Goal: Navigation & Orientation: Understand site structure

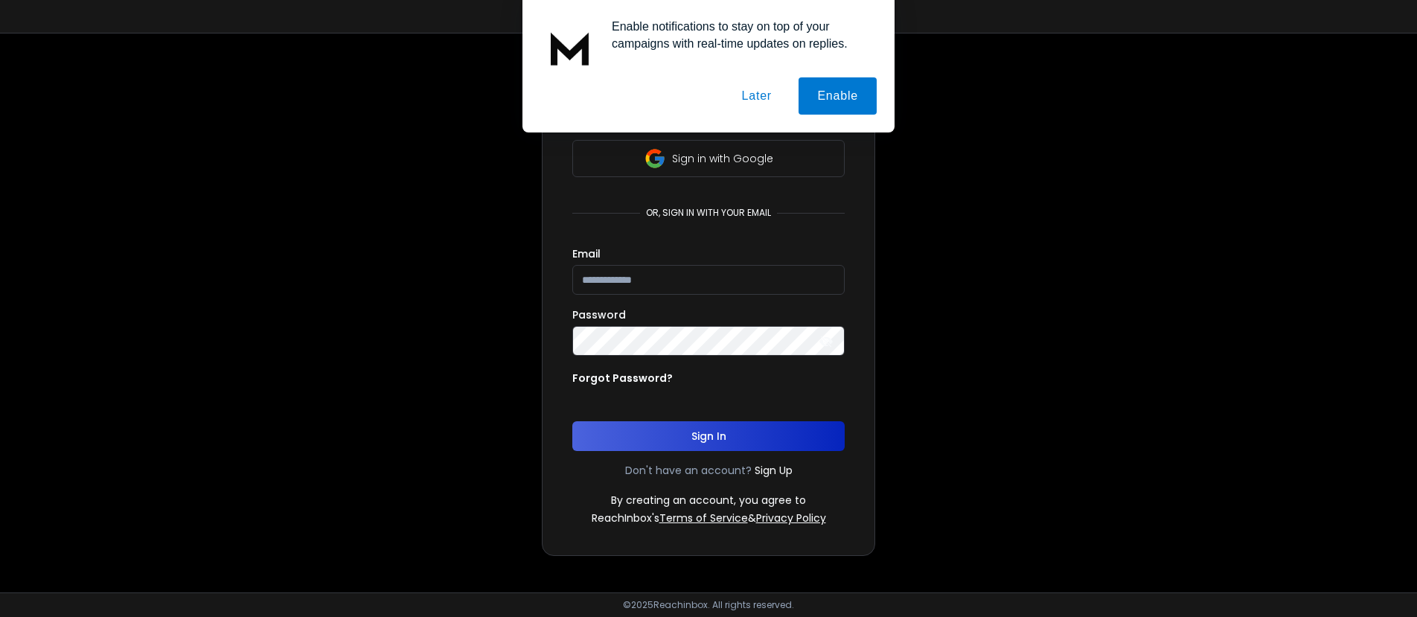
click at [652, 282] on input "email" at bounding box center [708, 280] width 272 height 30
paste input "**********"
type input "**********"
click at [757, 92] on button "Later" at bounding box center [756, 95] width 67 height 37
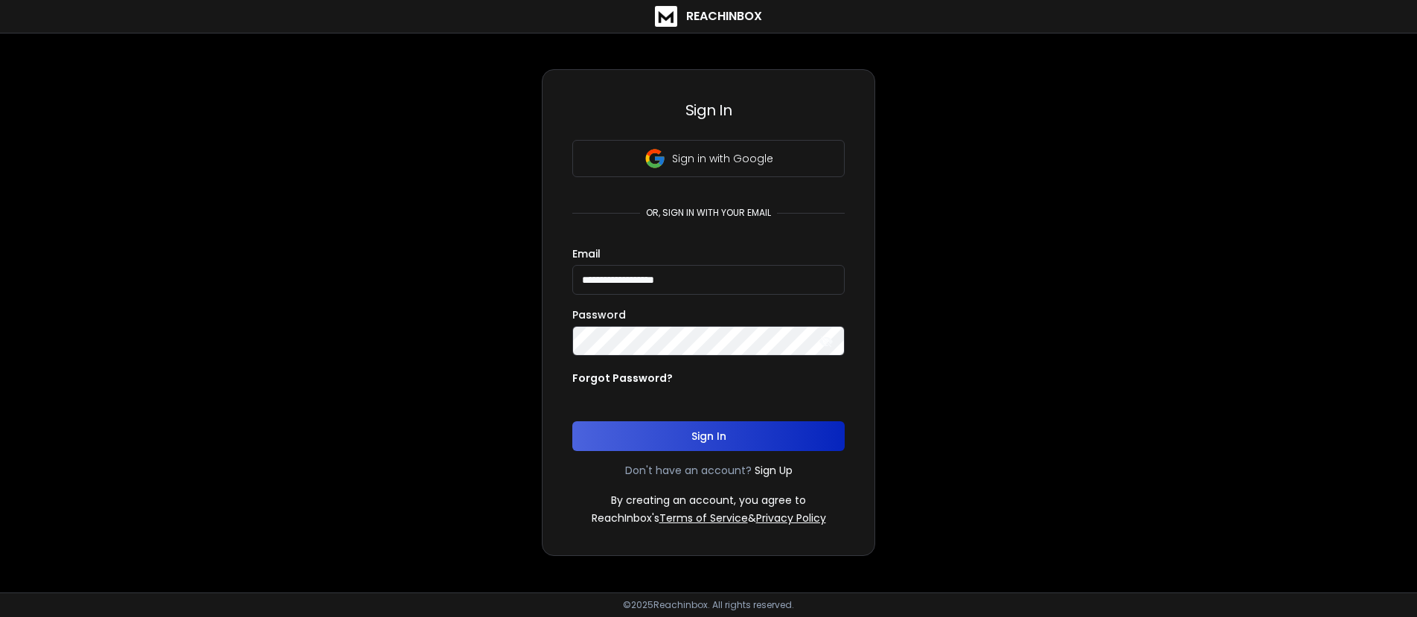
click at [717, 440] on button "Sign In" at bounding box center [708, 436] width 272 height 30
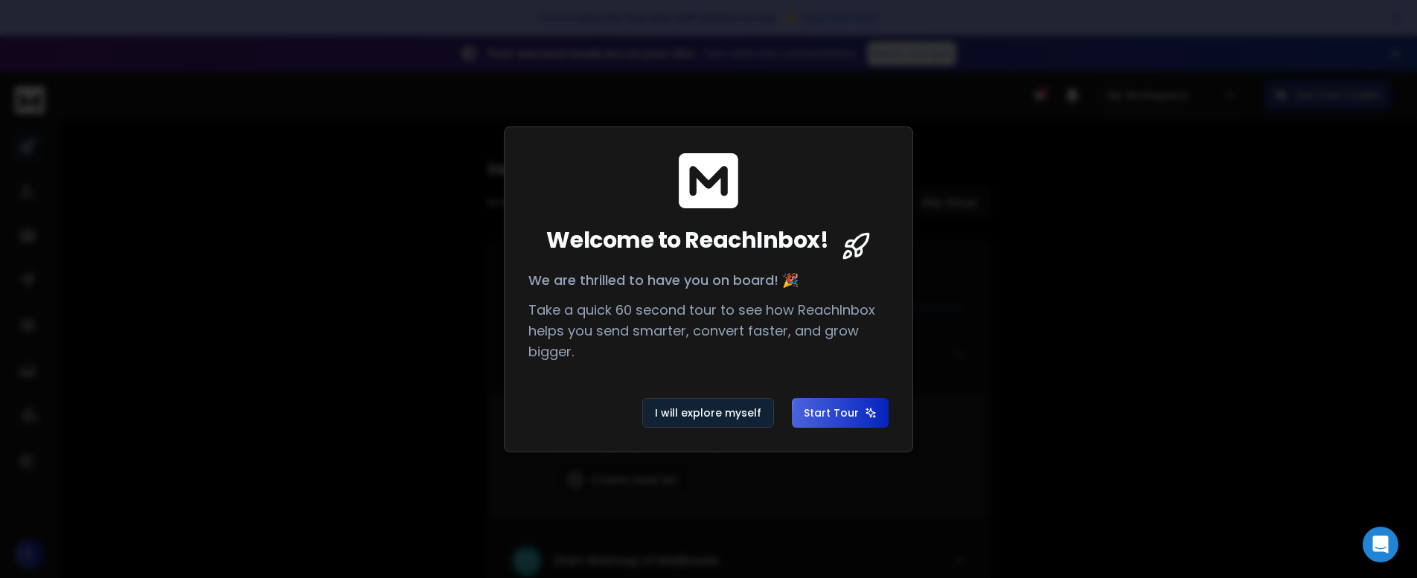
click at [725, 411] on button "I will explore myself" at bounding box center [708, 413] width 132 height 30
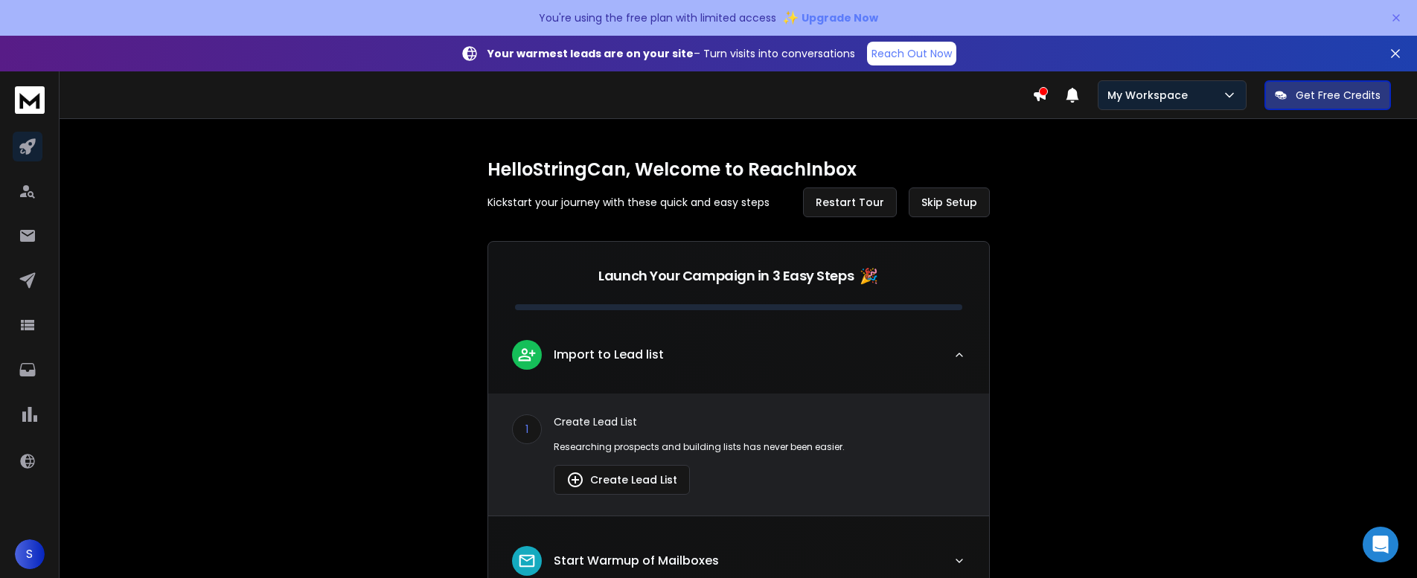
click at [1189, 91] on p "My Workspace" at bounding box center [1150, 95] width 86 height 15
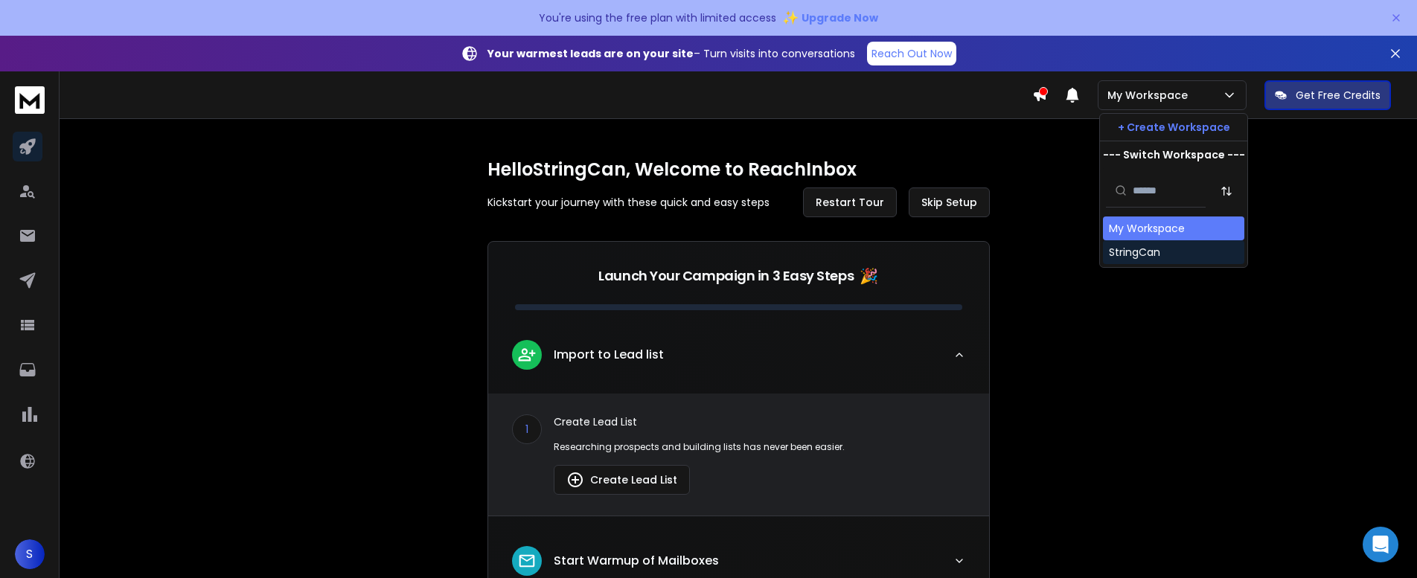
click at [1147, 253] on div "StringCan" at bounding box center [1134, 252] width 51 height 15
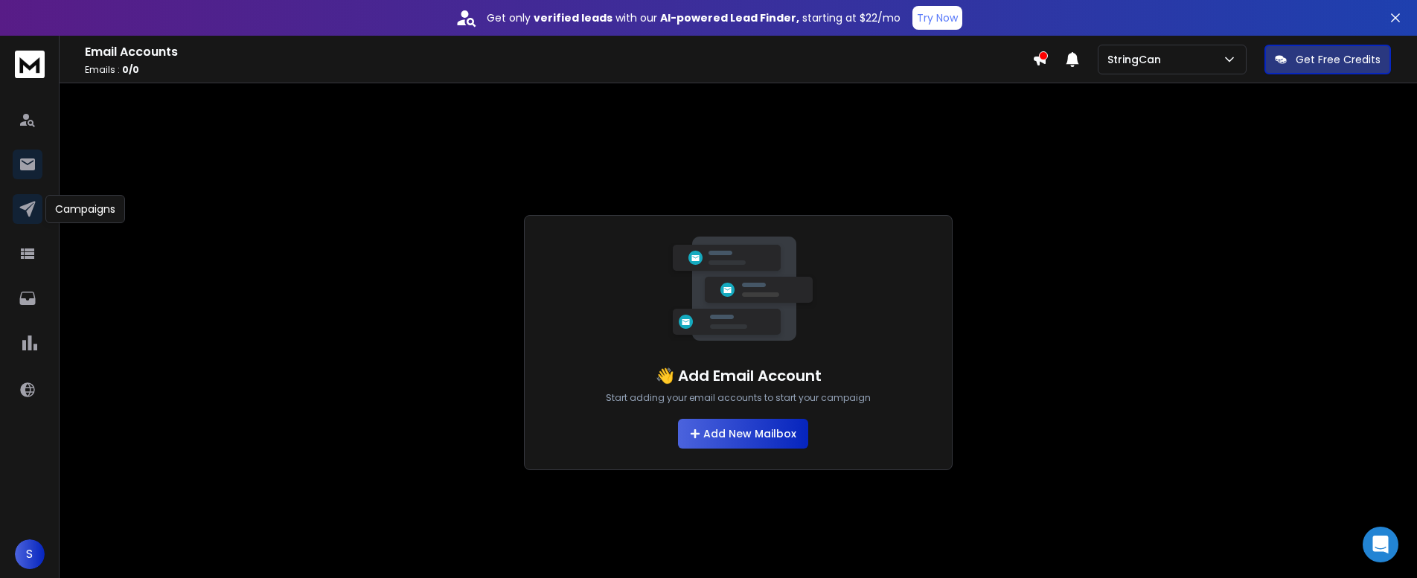
click at [32, 207] on icon at bounding box center [27, 209] width 16 height 16
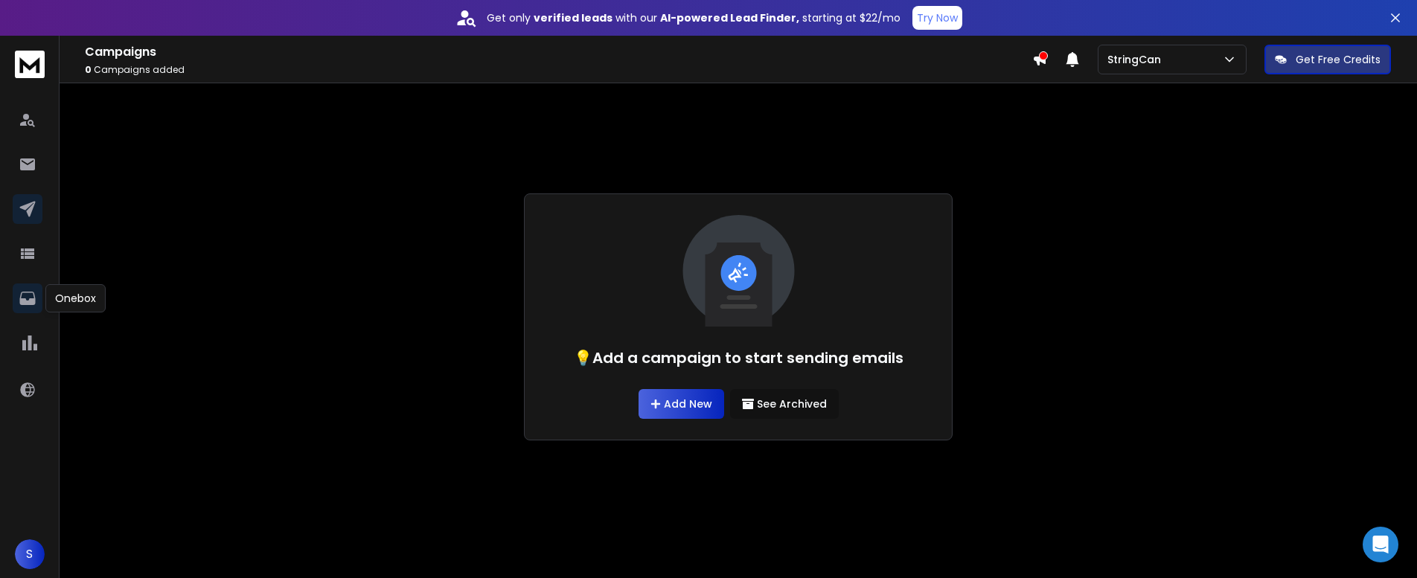
click at [29, 296] on icon at bounding box center [28, 299] width 18 height 18
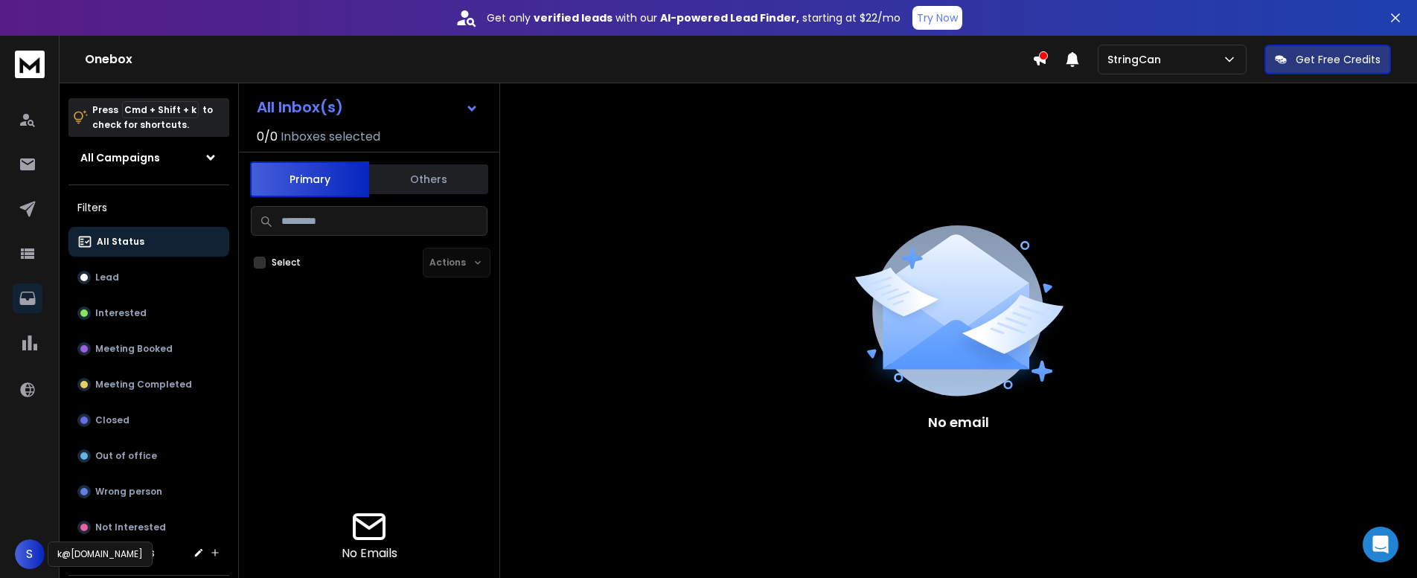
click at [26, 554] on span "S" at bounding box center [30, 555] width 30 height 30
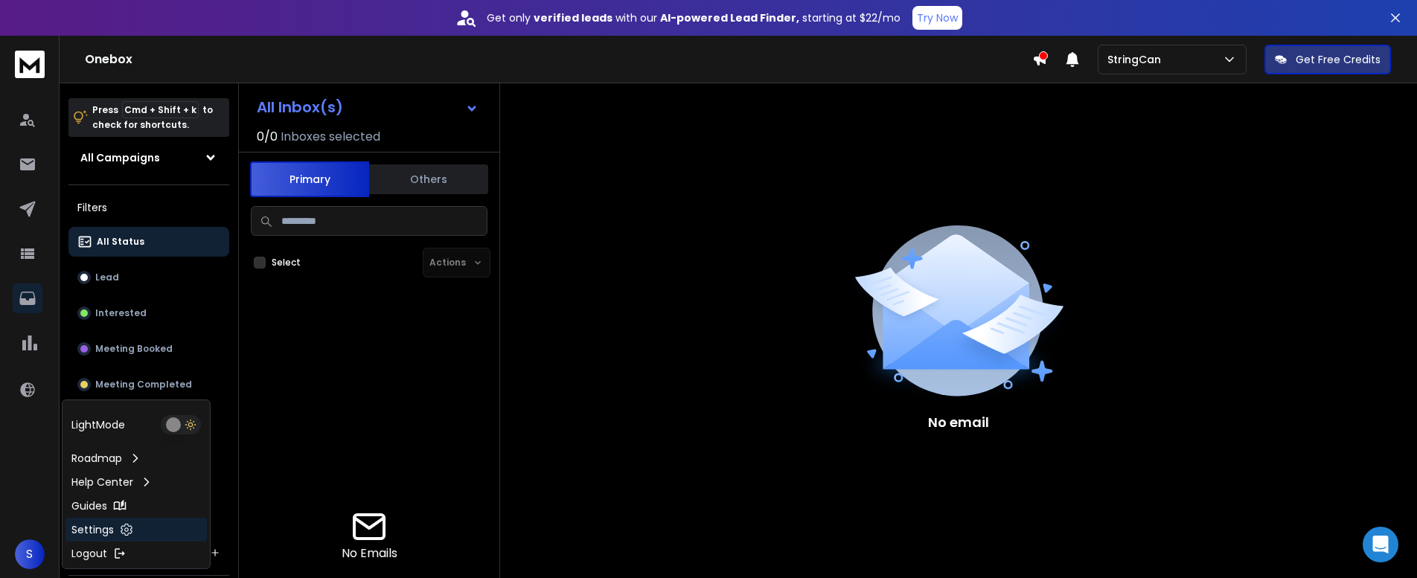
click at [105, 532] on p "Settings" at bounding box center [92, 529] width 42 height 15
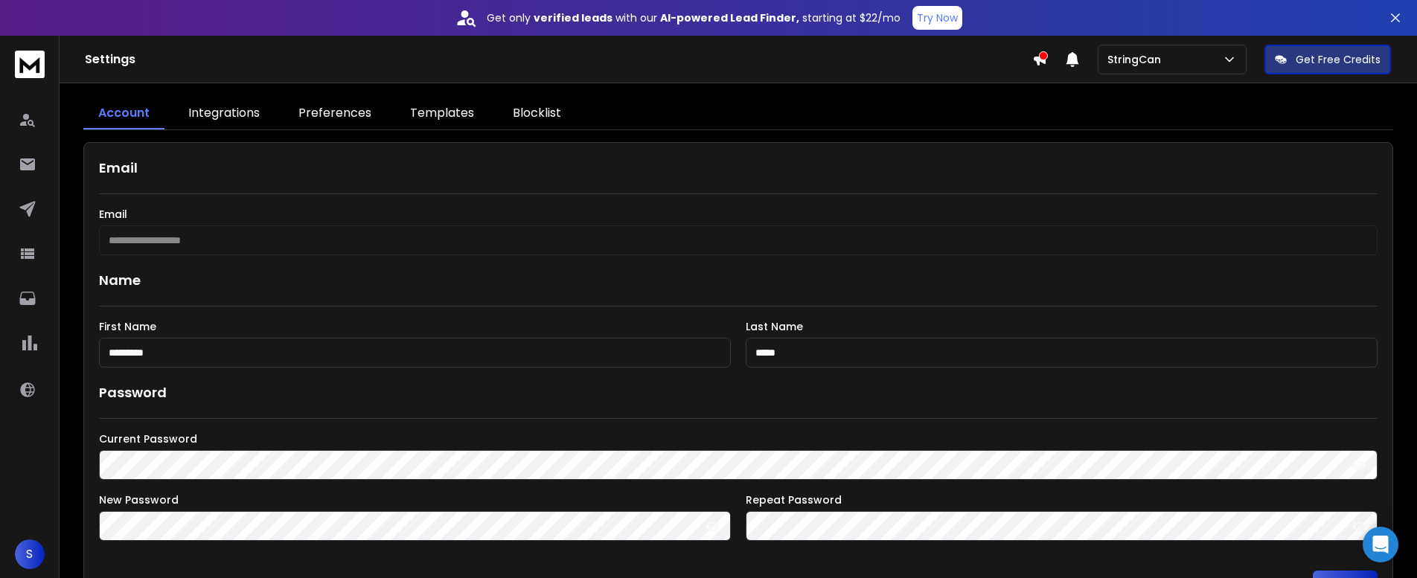
click at [238, 112] on link "Integrations" at bounding box center [223, 113] width 101 height 31
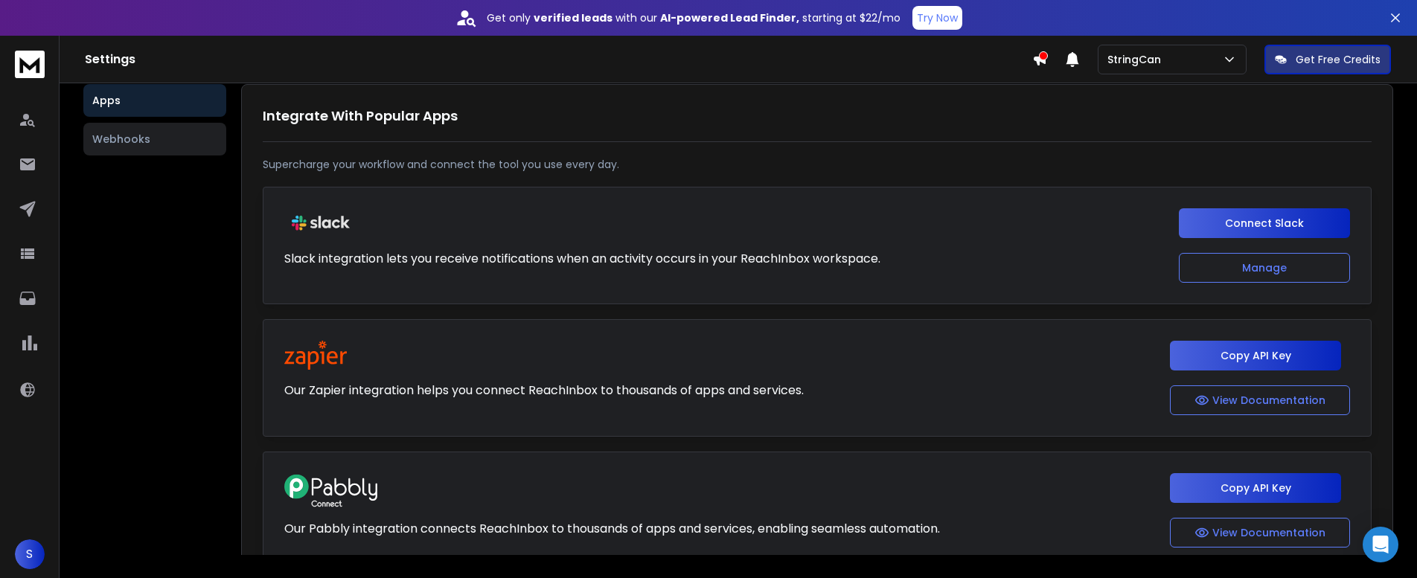
scroll to position [59, 0]
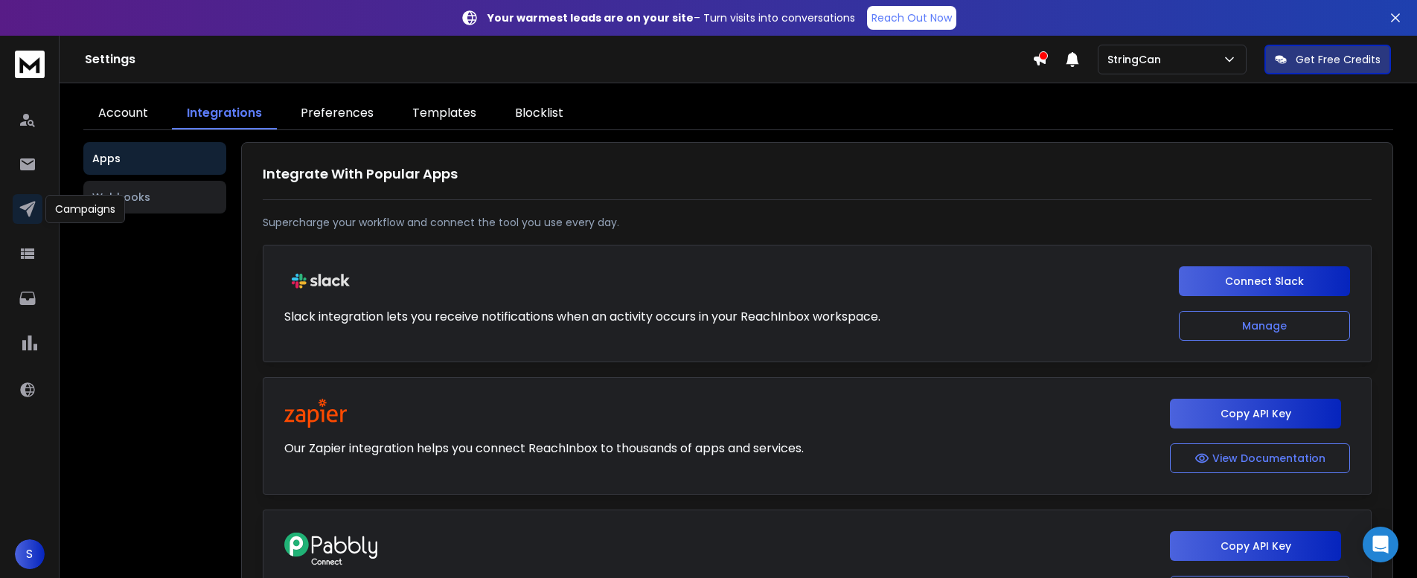
click at [29, 209] on icon at bounding box center [27, 209] width 16 height 16
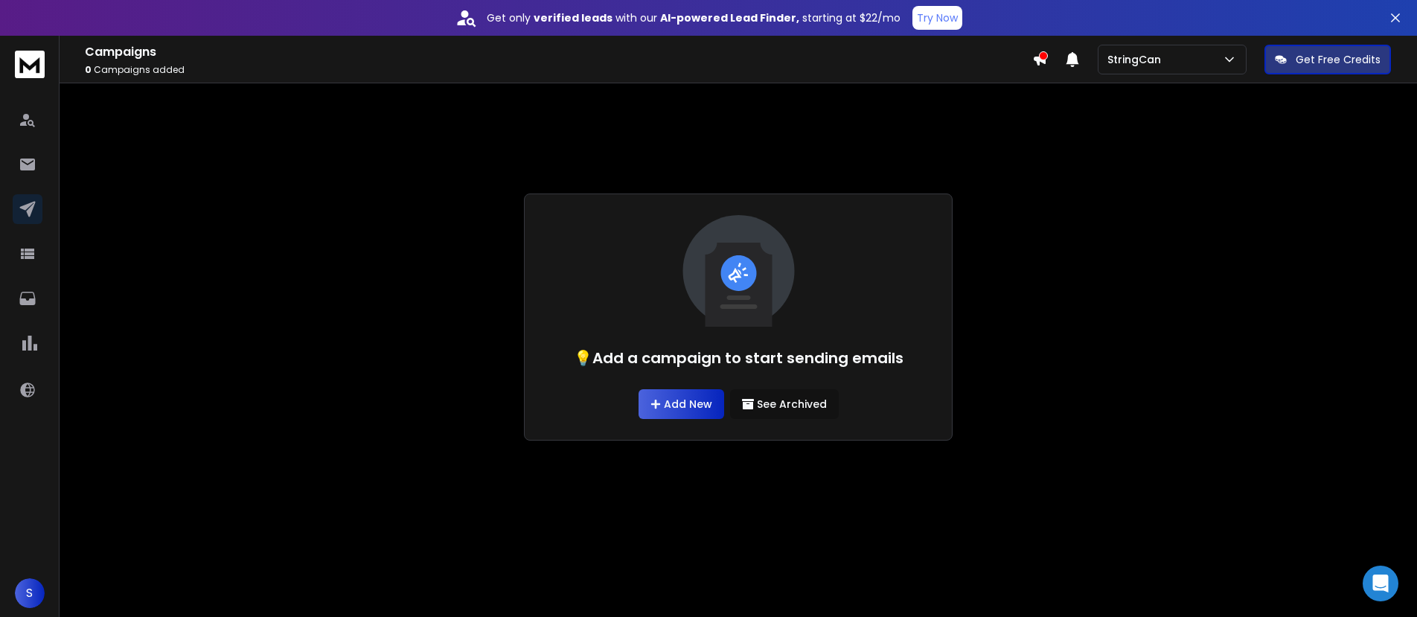
click at [324, 137] on div "💡Add a campaign to start sending emails Add New See Archived" at bounding box center [738, 269] width 1310 height 342
click at [1209, 64] on div "StringCan" at bounding box center [1172, 59] width 130 height 15
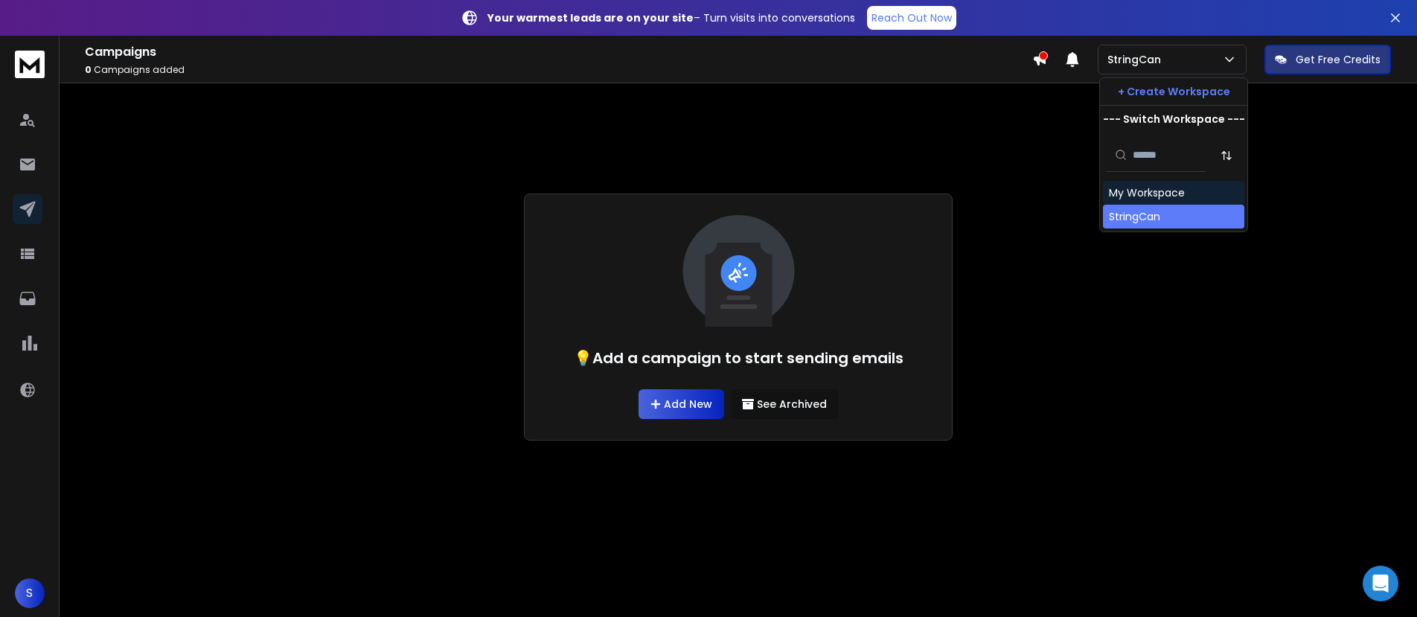
click at [1156, 188] on div "My Workspace" at bounding box center [1147, 192] width 76 height 15
